Goal: Task Accomplishment & Management: Manage account settings

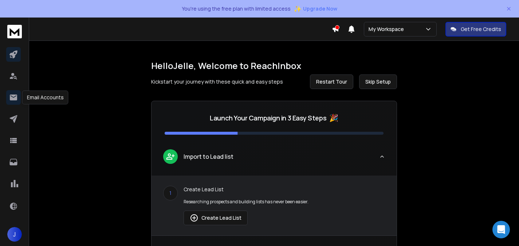
click at [10, 98] on icon at bounding box center [13, 97] width 7 height 6
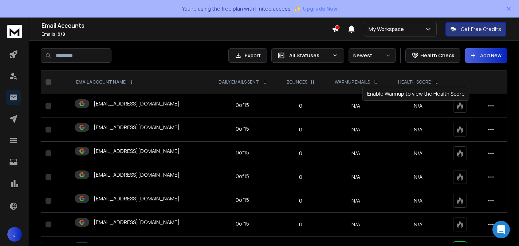
click at [457, 105] on icon at bounding box center [460, 105] width 7 height 7
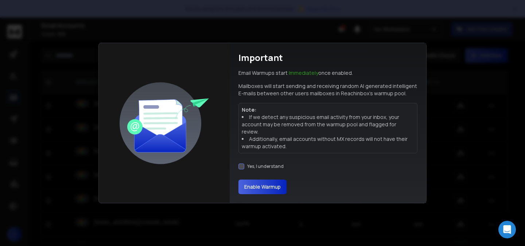
drag, startPoint x: 243, startPoint y: 162, endPoint x: 257, endPoint y: 180, distance: 22.7
click at [243, 163] on button "Yes, I understand" at bounding box center [241, 166] width 6 height 6
click at [263, 187] on button "Enable Warmup" at bounding box center [262, 186] width 48 height 15
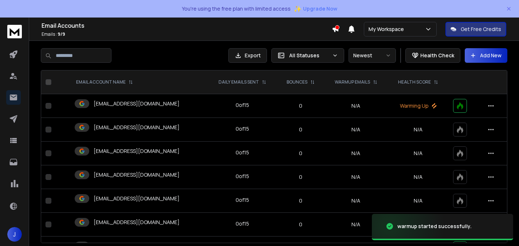
click at [457, 130] on icon at bounding box center [460, 129] width 6 height 7
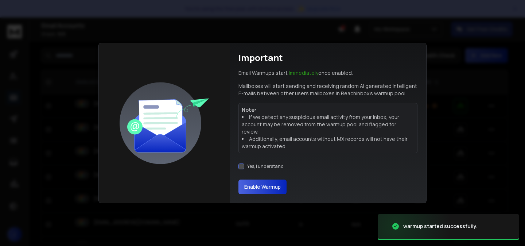
click at [243, 163] on button "Yes, I understand" at bounding box center [241, 166] width 6 height 6
click at [258, 179] on button "Enable Warmup" at bounding box center [262, 186] width 48 height 15
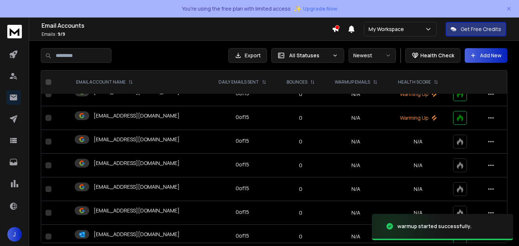
scroll to position [20, 0]
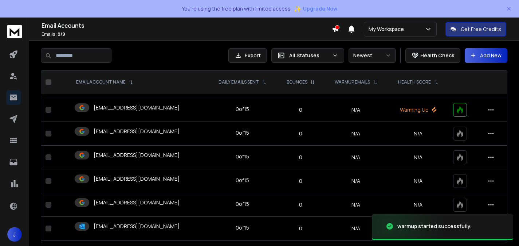
click at [460, 134] on div at bounding box center [460, 133] width 14 height 14
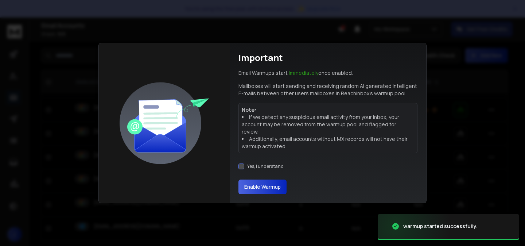
click at [243, 163] on button "Yes, I understand" at bounding box center [241, 166] width 6 height 6
click at [262, 180] on button "Enable Warmup" at bounding box center [262, 186] width 48 height 15
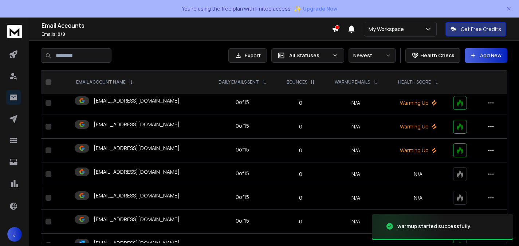
scroll to position [14, 0]
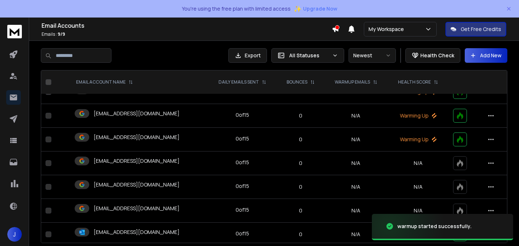
click at [457, 161] on icon at bounding box center [460, 162] width 6 height 7
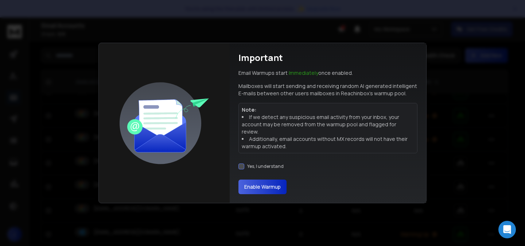
click at [241, 163] on button "Yes, I understand" at bounding box center [241, 166] width 6 height 6
click at [256, 184] on button "Enable Warmup" at bounding box center [262, 186] width 48 height 15
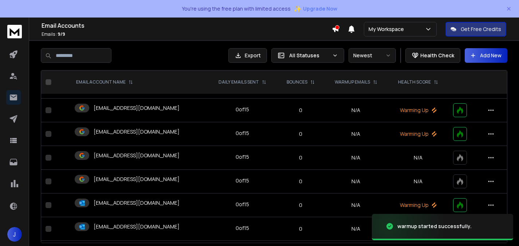
scroll to position [58, 0]
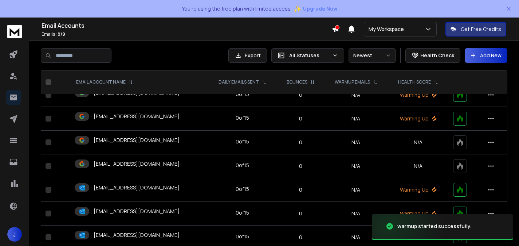
click at [456, 146] on div at bounding box center [460, 142] width 14 height 14
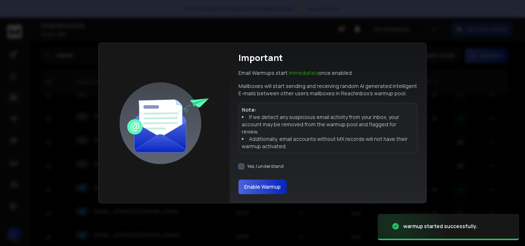
drag, startPoint x: 242, startPoint y: 163, endPoint x: 260, endPoint y: 182, distance: 26.0
click at [242, 163] on button "Yes, I understand" at bounding box center [241, 166] width 6 height 6
click at [261, 183] on button "Enable Warmup" at bounding box center [262, 186] width 48 height 15
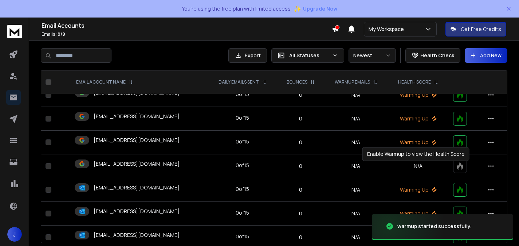
click at [453, 166] on div at bounding box center [460, 166] width 14 height 14
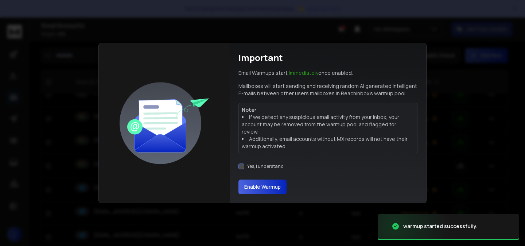
click at [239, 163] on button "Yes, I understand" at bounding box center [241, 166] width 6 height 6
click at [256, 183] on button "Enable Warmup" at bounding box center [262, 186] width 48 height 15
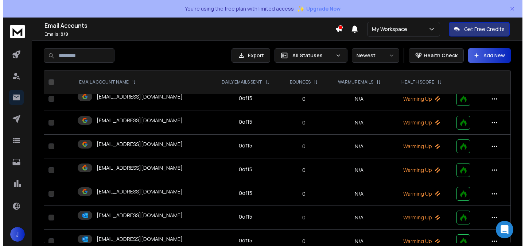
scroll to position [0, 0]
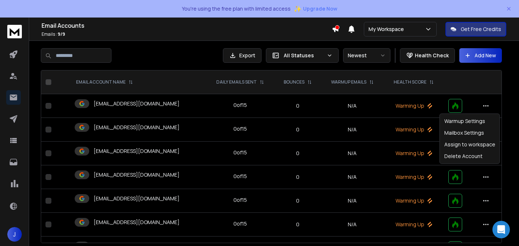
click at [485, 105] on icon at bounding box center [486, 105] width 7 height 7
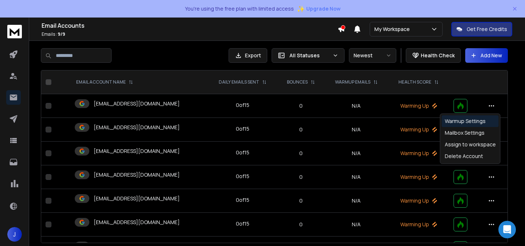
click at [476, 121] on div "Warmup Settings" at bounding box center [470, 121] width 57 height 12
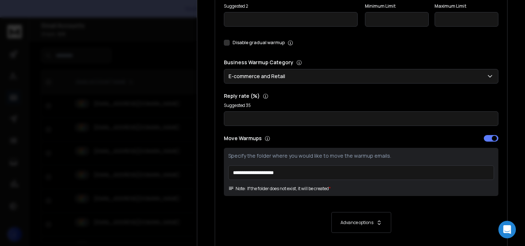
scroll to position [151, 0]
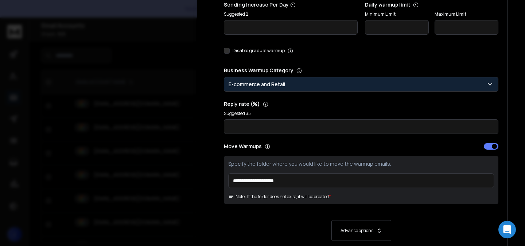
click at [490, 80] on button "E-commerce and Retail" at bounding box center [361, 84] width 274 height 15
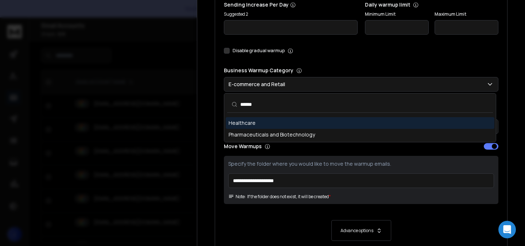
type input "******"
click at [277, 125] on div "Healthcare" at bounding box center [360, 123] width 269 height 12
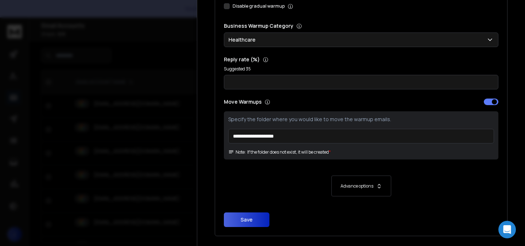
scroll to position [196, 0]
click at [251, 218] on button "Save" at bounding box center [247, 218] width 46 height 15
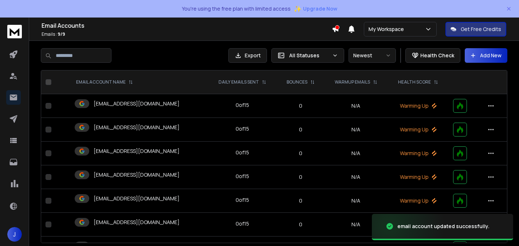
click at [488, 104] on icon at bounding box center [491, 105] width 7 height 7
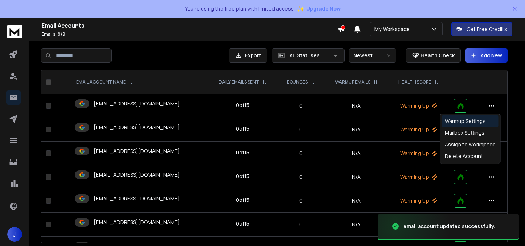
click at [477, 121] on div "Warmup Settings" at bounding box center [470, 121] width 57 height 12
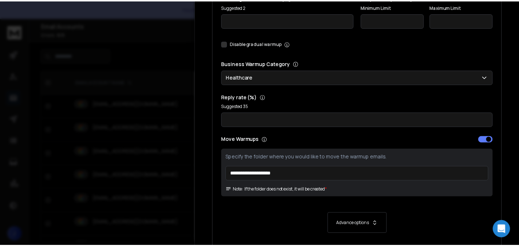
scroll to position [206, 0]
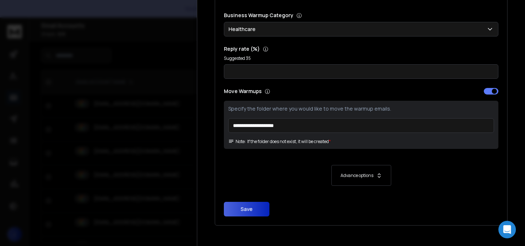
click at [255, 212] on button "Save" at bounding box center [247, 209] width 46 height 15
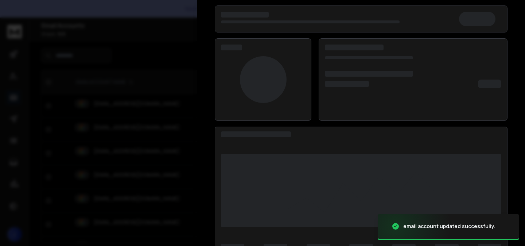
scroll to position [0, 0]
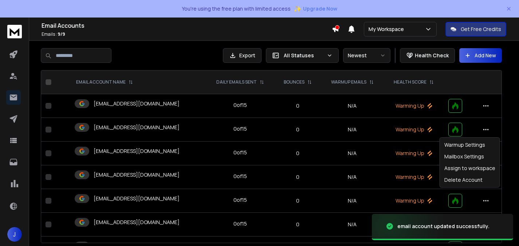
click at [483, 126] on icon at bounding box center [486, 129] width 7 height 7
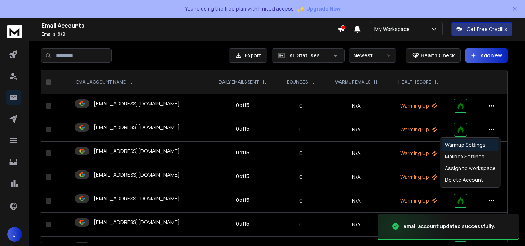
click at [472, 147] on div "Warmup Settings" at bounding box center [470, 145] width 57 height 12
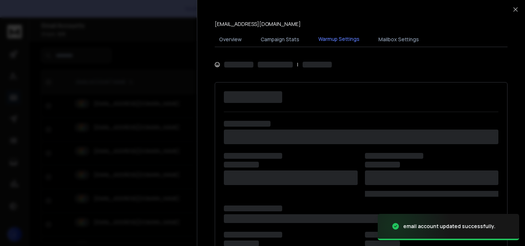
scroll to position [69, 0]
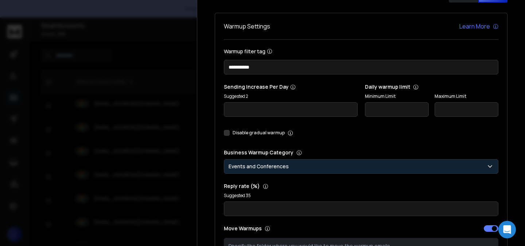
click at [265, 167] on p "Events and Conferences" at bounding box center [260, 166] width 63 height 7
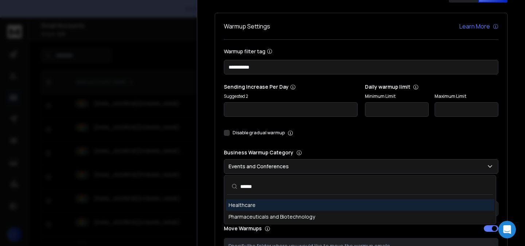
type input "******"
click at [252, 202] on span "Healthcare" at bounding box center [242, 204] width 27 height 7
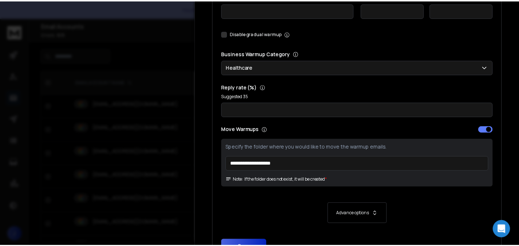
scroll to position [206, 0]
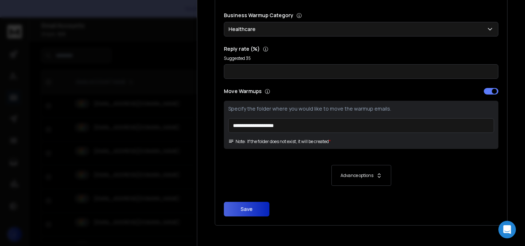
click at [242, 213] on button "Save" at bounding box center [247, 209] width 46 height 15
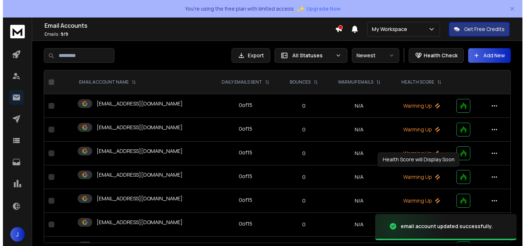
scroll to position [6, 0]
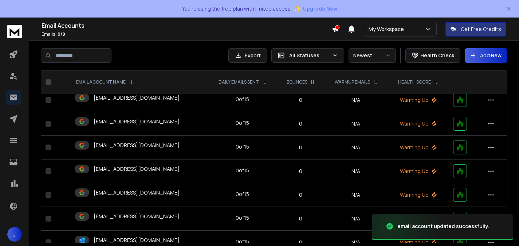
click at [488, 147] on icon at bounding box center [491, 147] width 7 height 7
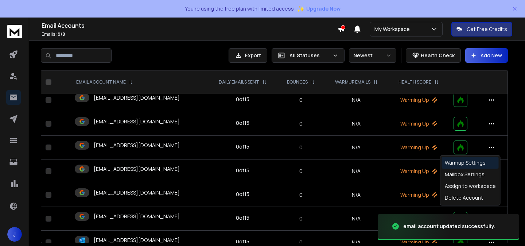
click at [470, 163] on div "Warmup Settings" at bounding box center [470, 163] width 57 height 12
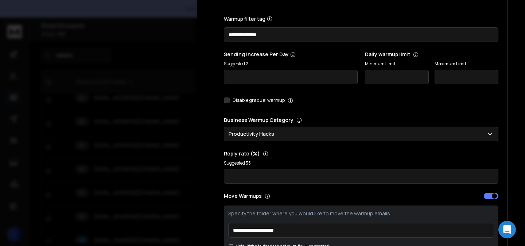
scroll to position [103, 0]
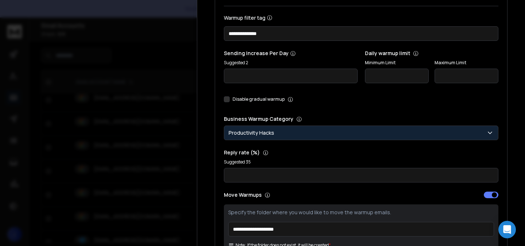
click at [283, 130] on div "Productivity Hacks" at bounding box center [361, 132] width 265 height 7
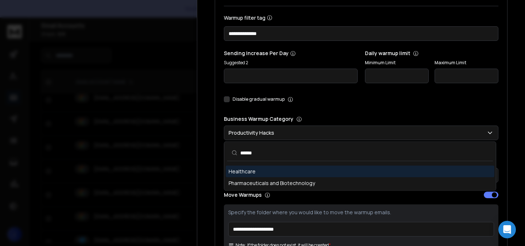
type input "******"
click at [276, 168] on div "Healthcare" at bounding box center [360, 171] width 269 height 12
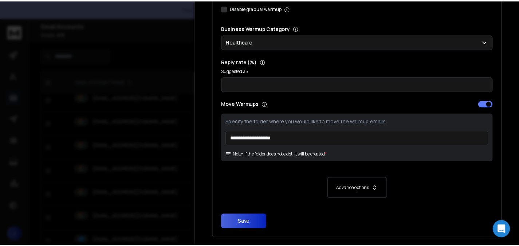
scroll to position [195, 0]
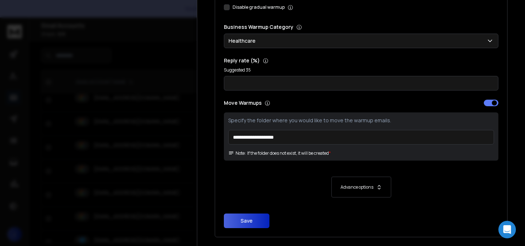
click at [249, 218] on button "Save" at bounding box center [247, 220] width 46 height 15
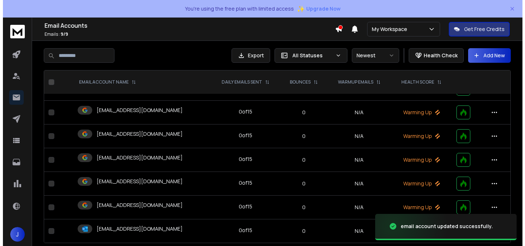
scroll to position [16, 0]
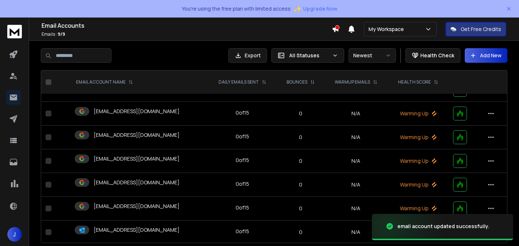
click at [488, 160] on icon at bounding box center [491, 160] width 7 height 7
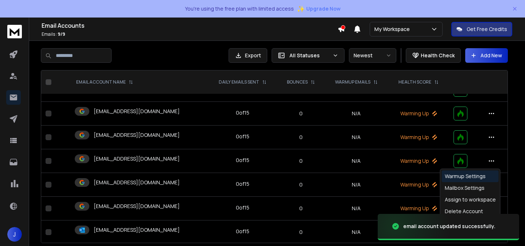
click at [465, 176] on div "Warmup Settings" at bounding box center [470, 176] width 57 height 12
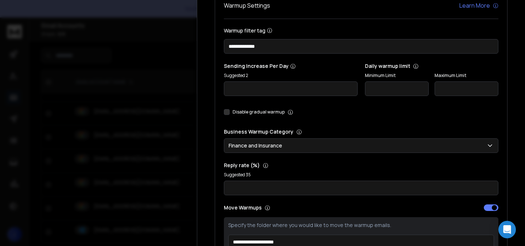
scroll to position [127, 0]
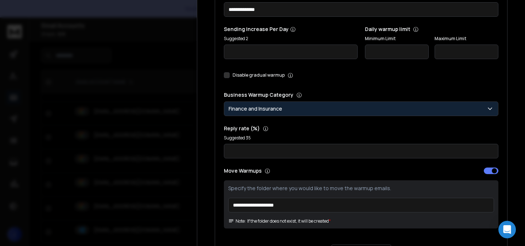
click at [280, 111] on p "Finance and Insurance" at bounding box center [257, 108] width 56 height 7
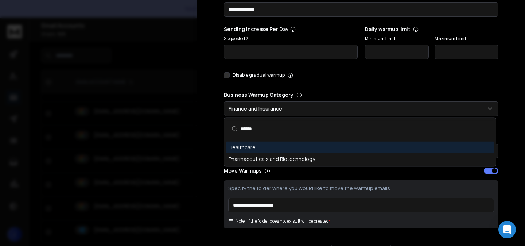
type input "******"
click at [280, 146] on div "Healthcare" at bounding box center [360, 147] width 269 height 12
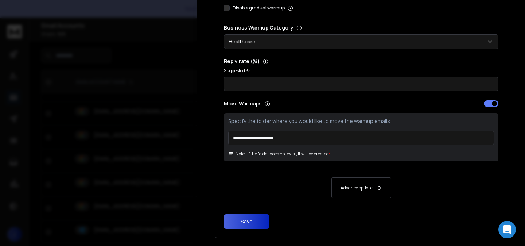
scroll to position [206, 0]
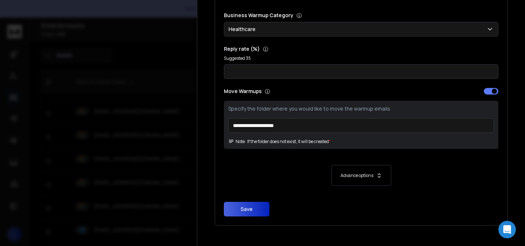
click at [258, 206] on button "Save" at bounding box center [247, 209] width 46 height 15
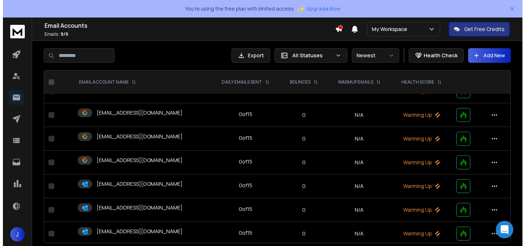
scroll to position [70, 0]
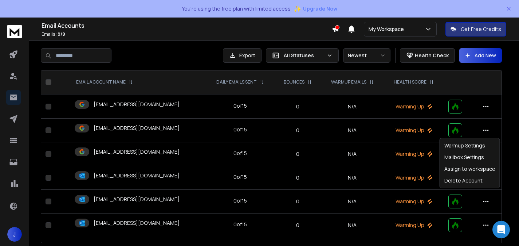
click at [487, 131] on icon at bounding box center [486, 130] width 7 height 7
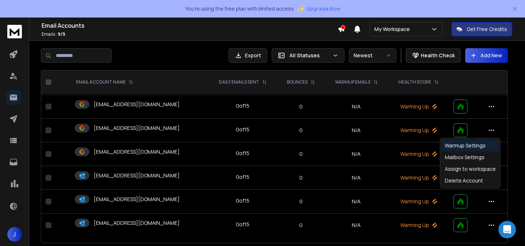
click at [472, 147] on div "Warmup Settings" at bounding box center [470, 146] width 57 height 12
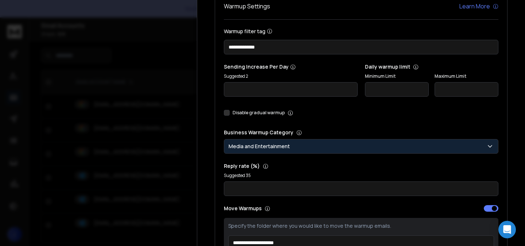
scroll to position [91, 0]
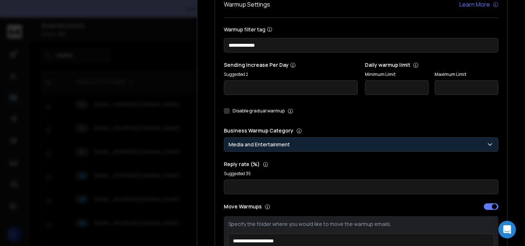
click at [299, 143] on div "Media and Entertainment" at bounding box center [361, 144] width 265 height 7
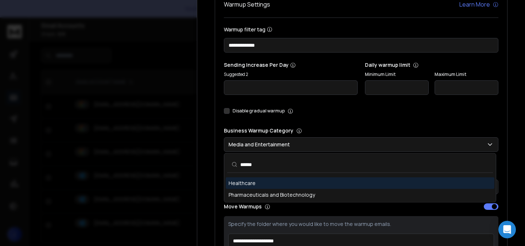
type input "******"
click at [255, 180] on div "Healthcare" at bounding box center [360, 183] width 269 height 12
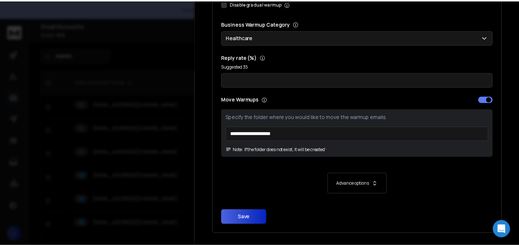
scroll to position [203, 0]
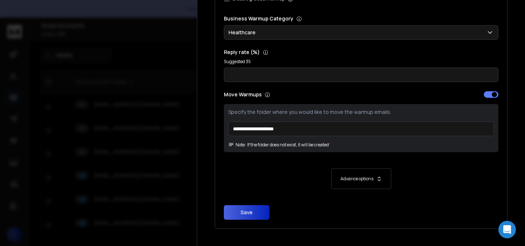
click at [243, 218] on button "Save" at bounding box center [247, 212] width 46 height 15
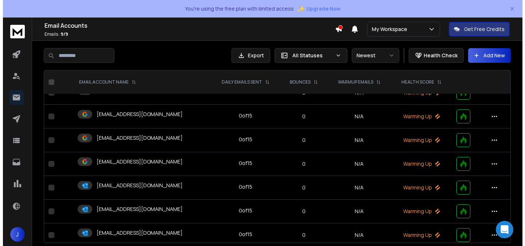
scroll to position [70, 0]
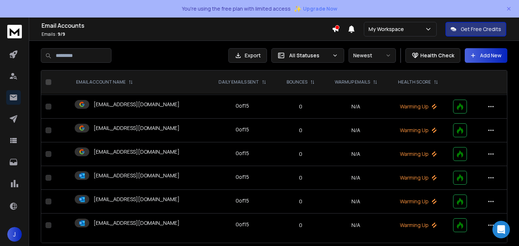
click at [488, 156] on icon at bounding box center [491, 154] width 7 height 7
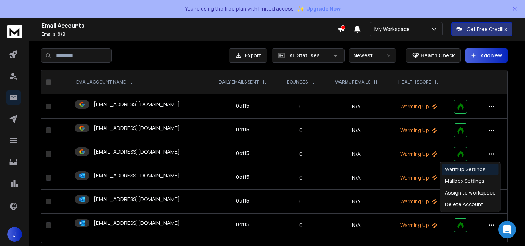
click at [475, 170] on div "Warmup Settings" at bounding box center [470, 169] width 57 height 12
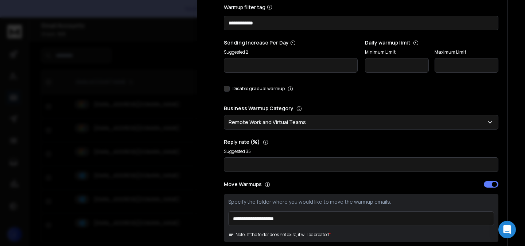
scroll to position [118, 0]
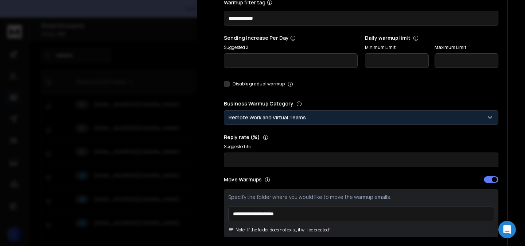
click at [278, 118] on p "Remote Work and Virtual Teams" at bounding box center [269, 117] width 80 height 7
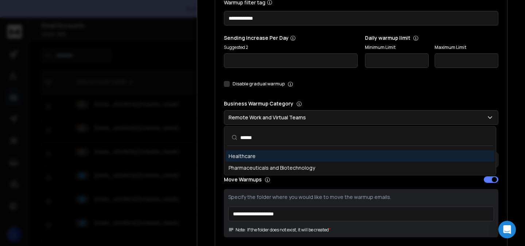
type input "******"
click at [262, 158] on div "Healthcare" at bounding box center [360, 156] width 269 height 12
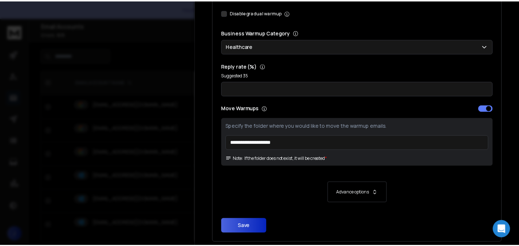
scroll to position [206, 0]
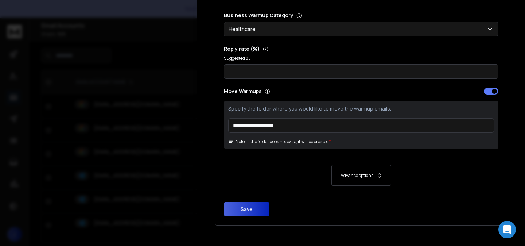
click at [252, 213] on button "Save" at bounding box center [247, 209] width 46 height 15
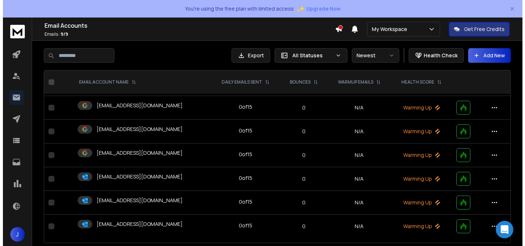
scroll to position [70, 0]
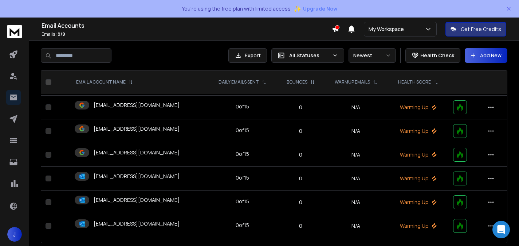
click at [488, 178] on icon at bounding box center [491, 178] width 7 height 7
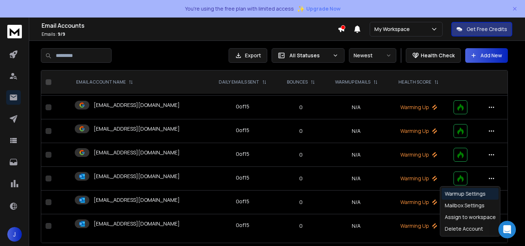
click at [476, 192] on div "Warmup Settings" at bounding box center [470, 194] width 57 height 12
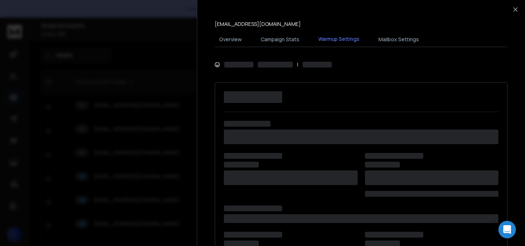
scroll to position [69, 0]
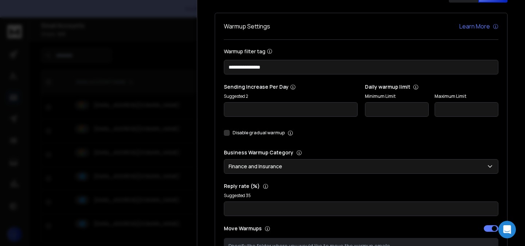
click at [278, 167] on p "Finance and Insurance" at bounding box center [257, 166] width 56 height 7
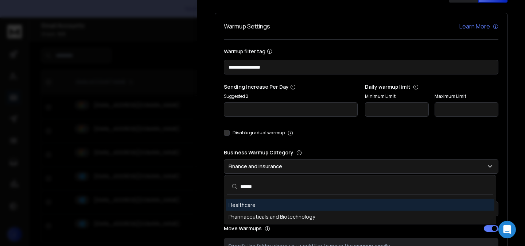
type input "******"
click at [259, 203] on div "Healthcare" at bounding box center [360, 205] width 269 height 12
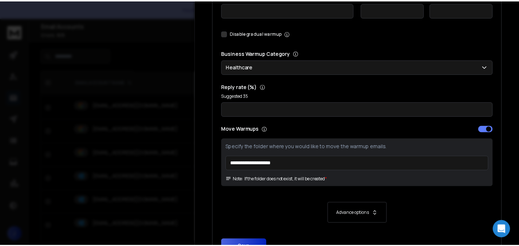
scroll to position [206, 0]
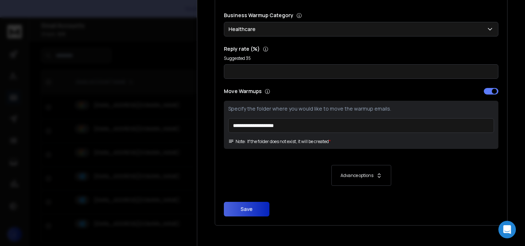
click at [248, 213] on button "Save" at bounding box center [247, 209] width 46 height 15
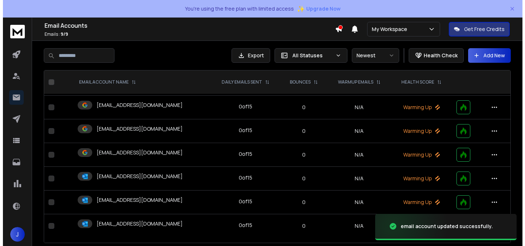
scroll to position [70, 0]
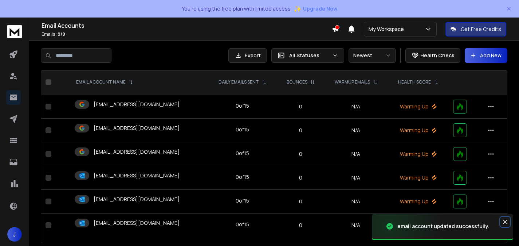
click at [507, 222] on icon "Notifications (F8)" at bounding box center [505, 221] width 7 height 7
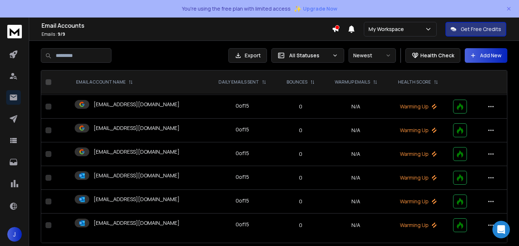
click at [488, 200] on icon at bounding box center [491, 201] width 7 height 7
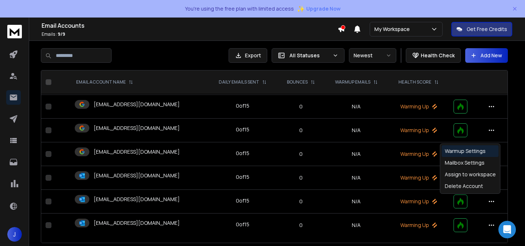
click at [475, 151] on div "Warmup Settings" at bounding box center [470, 151] width 57 height 12
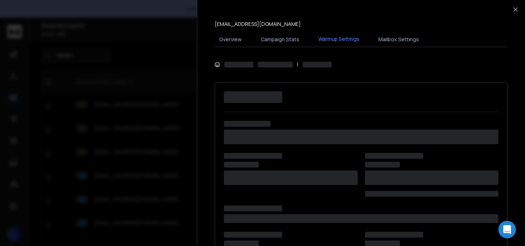
scroll to position [69, 0]
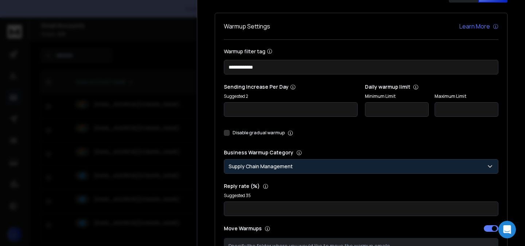
click at [289, 163] on p "Supply Chain Management" at bounding box center [262, 166] width 67 height 7
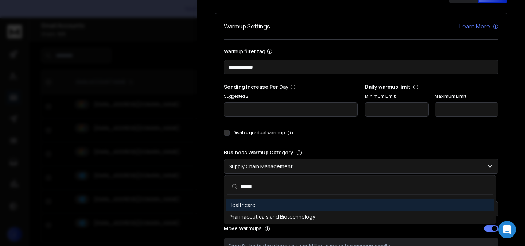
type input "******"
click at [259, 207] on div "Healthcare" at bounding box center [360, 205] width 269 height 12
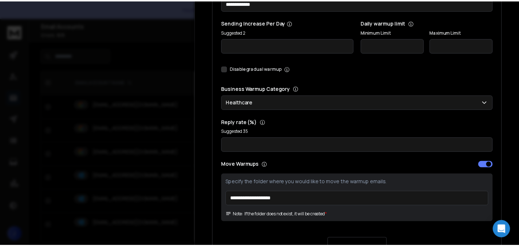
scroll to position [206, 0]
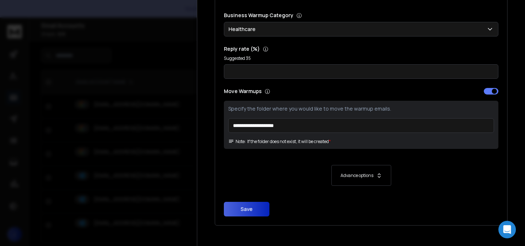
click at [258, 210] on button "Save" at bounding box center [247, 209] width 46 height 15
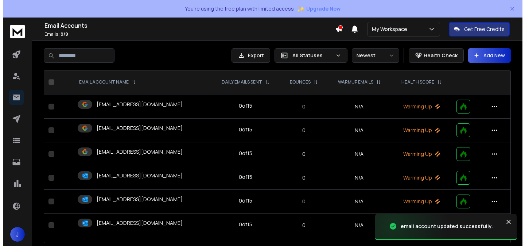
scroll to position [4, 0]
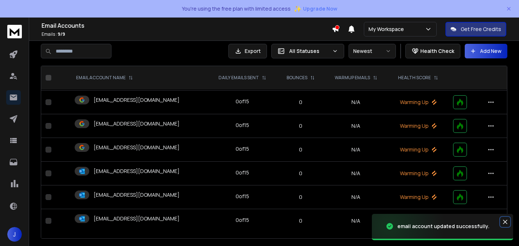
click at [507, 221] on icon "Notifications (F8)" at bounding box center [505, 221] width 7 height 7
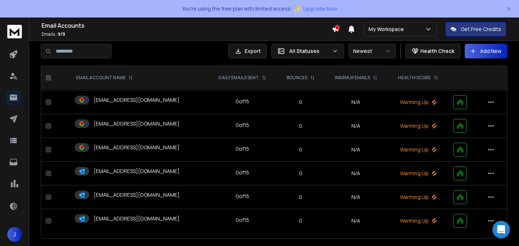
click at [486, 215] on button at bounding box center [491, 220] width 23 height 12
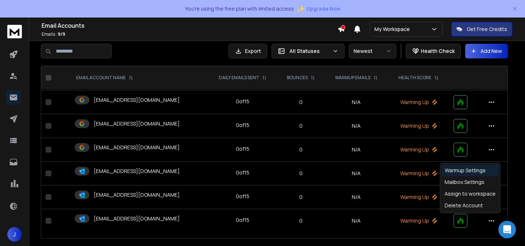
click at [460, 171] on div "Warmup Settings" at bounding box center [470, 170] width 57 height 12
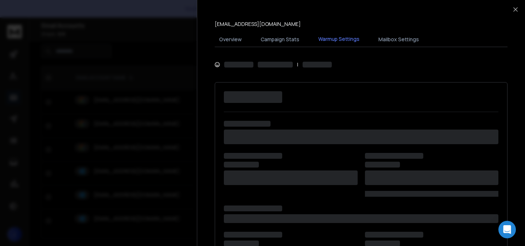
scroll to position [69, 0]
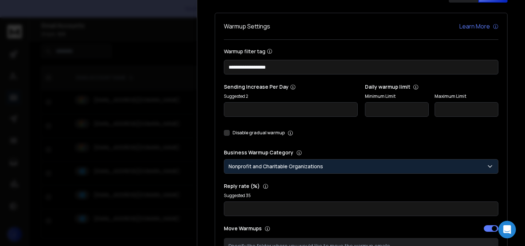
click at [299, 163] on p "Nonprofit and Charitable Organizations" at bounding box center [277, 166] width 97 height 7
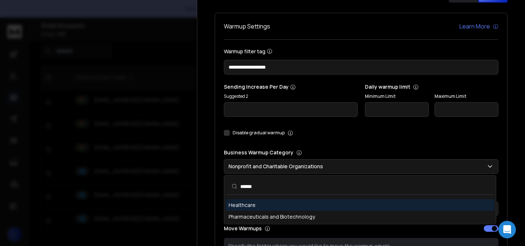
type input "******"
click at [250, 207] on span "Healthcare" at bounding box center [242, 204] width 27 height 7
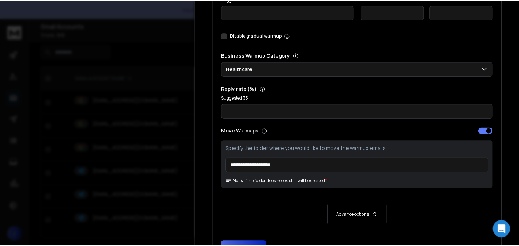
scroll to position [206, 0]
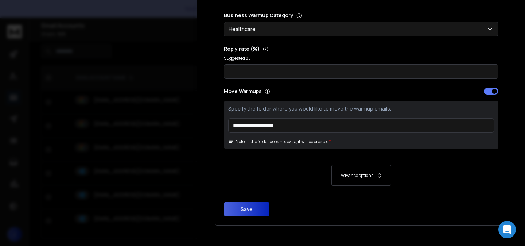
click at [251, 210] on button "Save" at bounding box center [247, 209] width 46 height 15
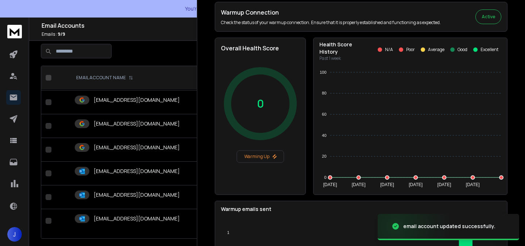
scroll to position [0, 0]
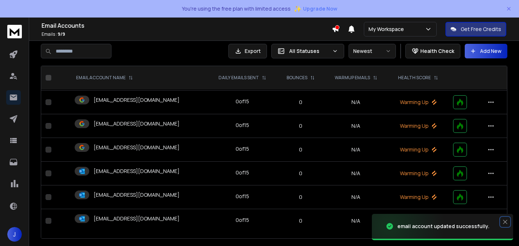
click at [510, 223] on button "Notifications (F8)" at bounding box center [505, 222] width 10 height 10
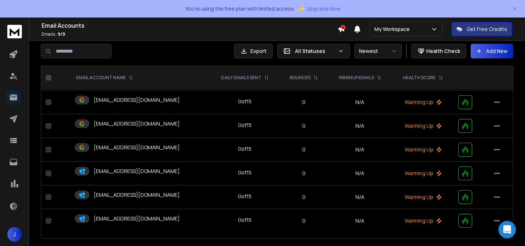
click at [494, 194] on icon at bounding box center [497, 197] width 7 height 7
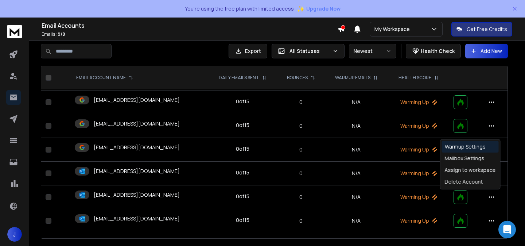
click at [475, 144] on div "Warmup Settings" at bounding box center [470, 147] width 57 height 12
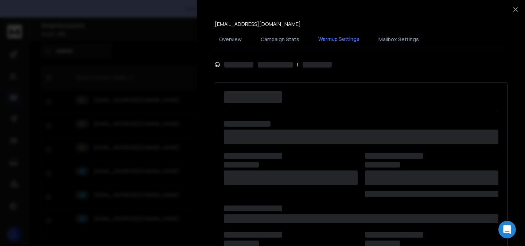
scroll to position [69, 0]
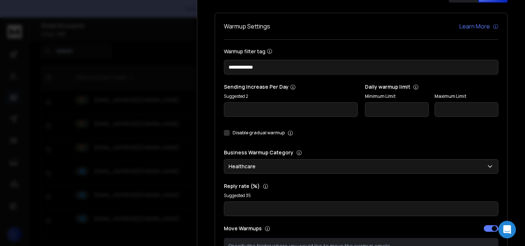
click at [151, 48] on div at bounding box center [262, 123] width 525 height 246
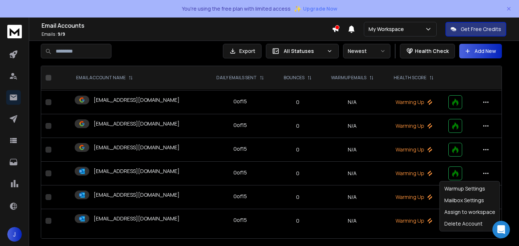
click at [487, 173] on icon at bounding box center [486, 173] width 7 height 7
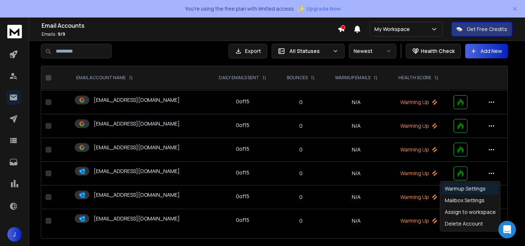
click at [463, 189] on div "Warmup Settings" at bounding box center [470, 189] width 57 height 12
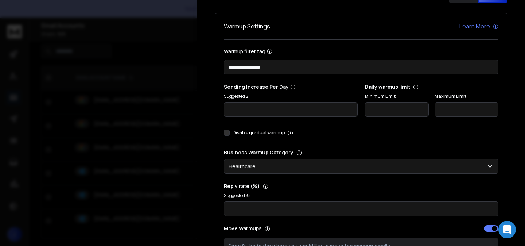
click at [158, 142] on div at bounding box center [262, 123] width 525 height 246
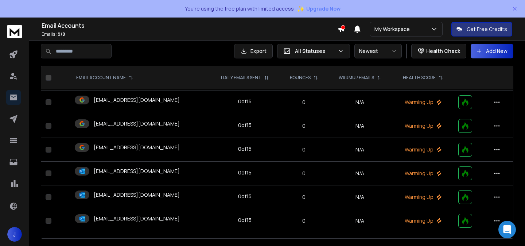
click at [494, 148] on icon at bounding box center [497, 149] width 7 height 7
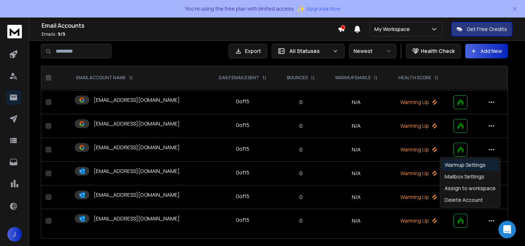
click at [472, 161] on div "Warmup Settings" at bounding box center [470, 165] width 57 height 12
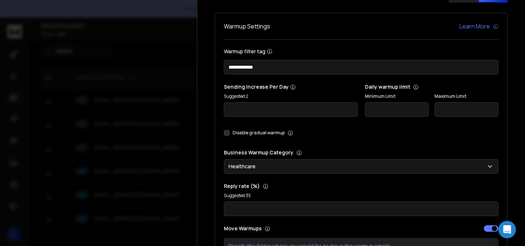
click at [156, 138] on div at bounding box center [262, 123] width 525 height 246
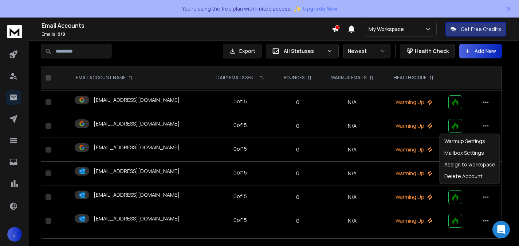
click at [488, 127] on icon at bounding box center [486, 125] width 7 height 7
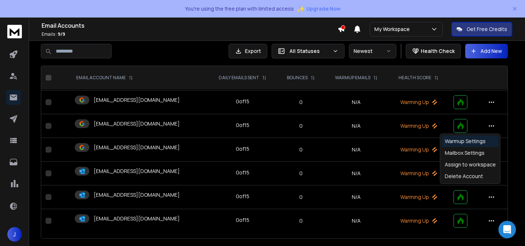
click at [466, 141] on div "Warmup Settings" at bounding box center [470, 141] width 57 height 12
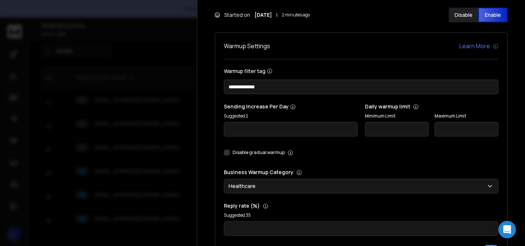
scroll to position [34, 0]
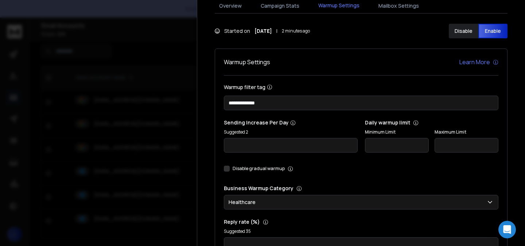
click at [335, 86] on label "Warmup filter tag" at bounding box center [361, 86] width 274 height 5
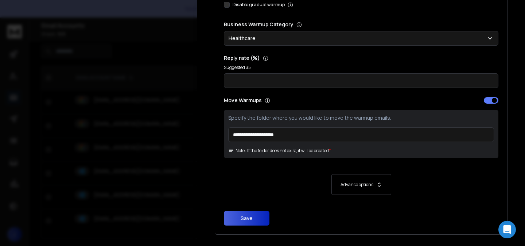
scroll to position [206, 0]
